Goal: Task Accomplishment & Management: Manage account settings

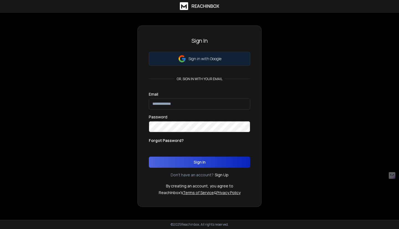
type input "**********"
click at [205, 56] on p "Sign in with Google" at bounding box center [204, 59] width 33 height 6
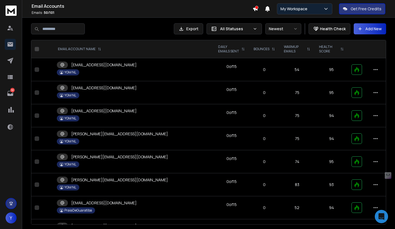
click at [311, 8] on div "My Workspace" at bounding box center [304, 9] width 48 height 6
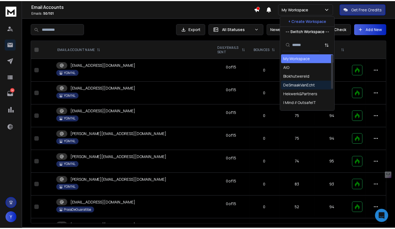
scroll to position [33, 0]
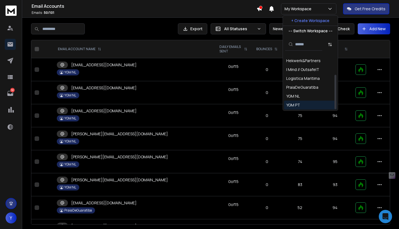
click at [291, 106] on div "YGM PT" at bounding box center [293, 105] width 14 height 6
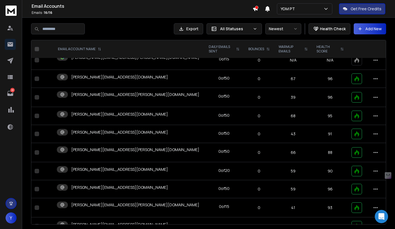
scroll to position [4, 0]
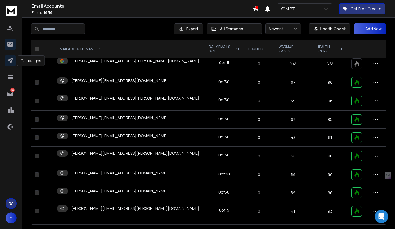
click at [13, 59] on link at bounding box center [10, 60] width 11 height 11
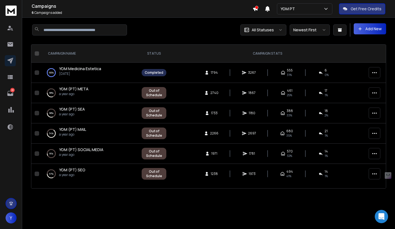
scroll to position [29, 0]
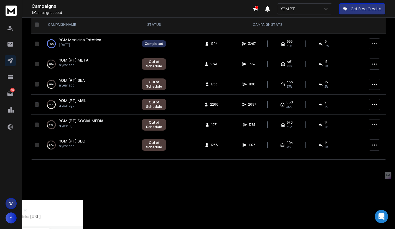
click at [71, 141] on span "YGM (PT) SEO" at bounding box center [72, 140] width 26 height 5
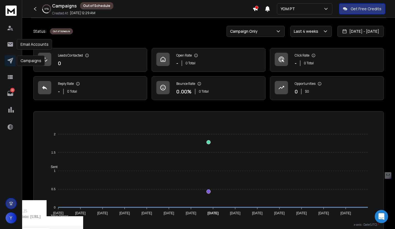
click at [12, 64] on link at bounding box center [10, 60] width 11 height 11
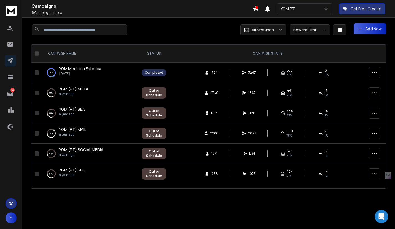
click at [60, 161] on td "91 % YGM (PT) SOCIAL MEDIA a year ago" at bounding box center [89, 153] width 97 height 20
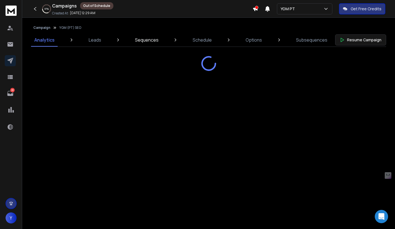
click at [146, 43] on link "Sequences" at bounding box center [147, 39] width 30 height 13
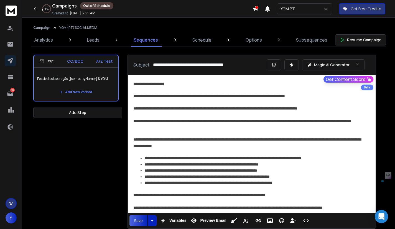
drag, startPoint x: 196, startPoint y: 65, endPoint x: 233, endPoint y: 65, distance: 36.3
click at [233, 65] on input "**********" at bounding box center [207, 64] width 108 height 7
drag, startPoint x: 149, startPoint y: 84, endPoint x: 173, endPoint y: 86, distance: 23.9
click at [173, 86] on div "**********" at bounding box center [249, 84] width 232 height 6
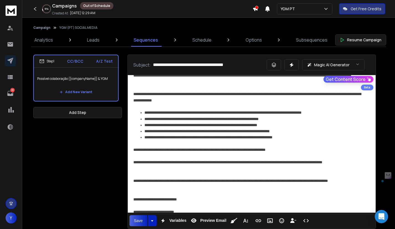
scroll to position [46, 0]
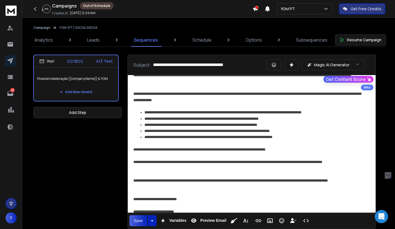
click at [63, 181] on div "Step 1 CC/BCC A/Z Test Possível colaboração {{companyName}} & YGM Add New Varia…" at bounding box center [77, 142] width 89 height 174
